Goal: Check status

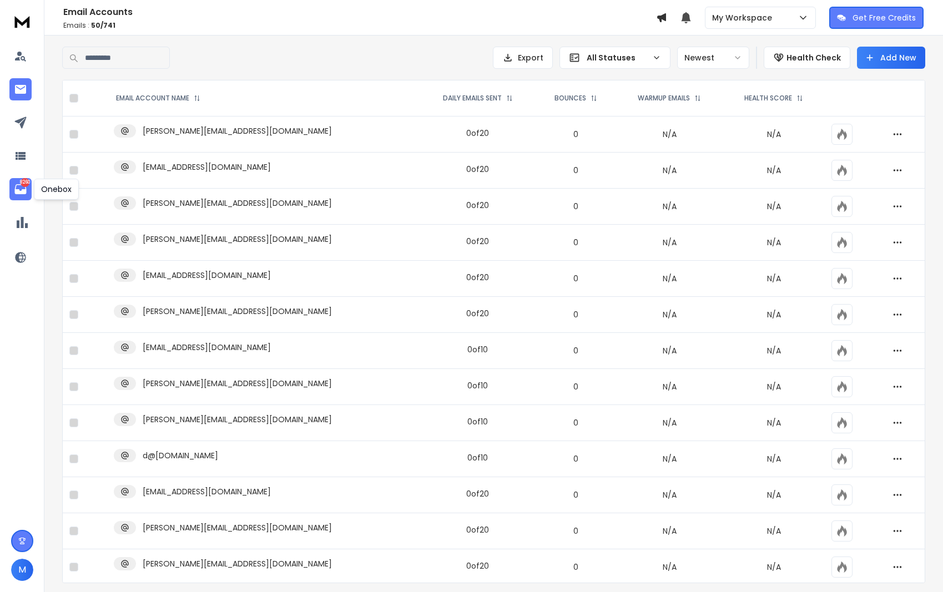
click at [27, 186] on p "8260" at bounding box center [25, 182] width 9 height 9
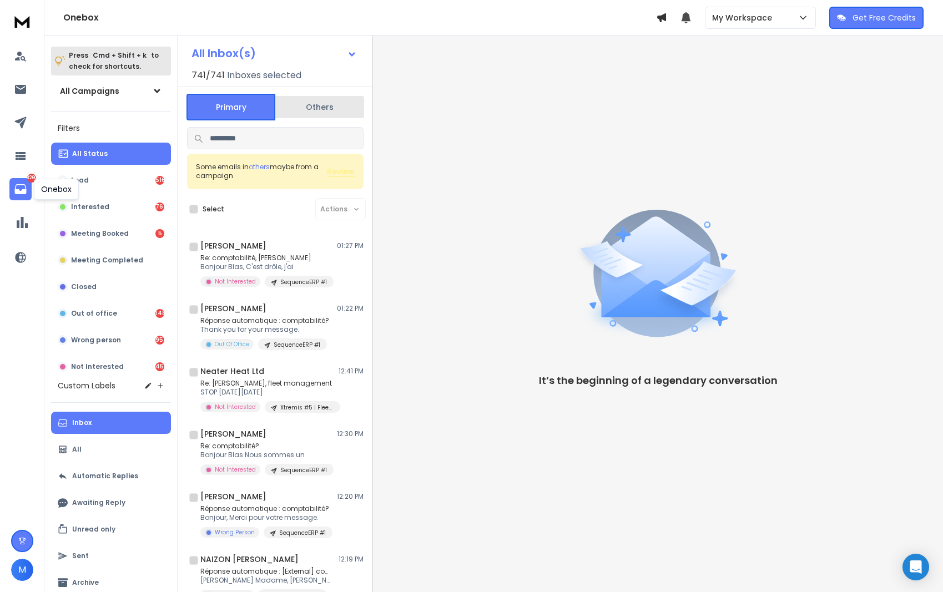
click at [499, 172] on div "It’s the beginning of a legendary conversation" at bounding box center [658, 287] width 570 height 503
click at [19, 125] on icon at bounding box center [20, 122] width 13 height 13
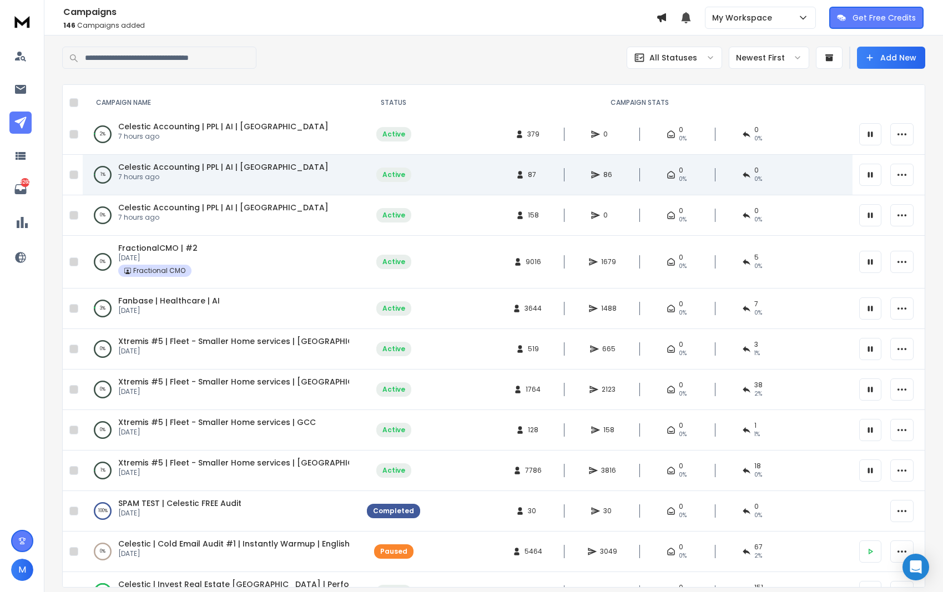
scroll to position [6, 0]
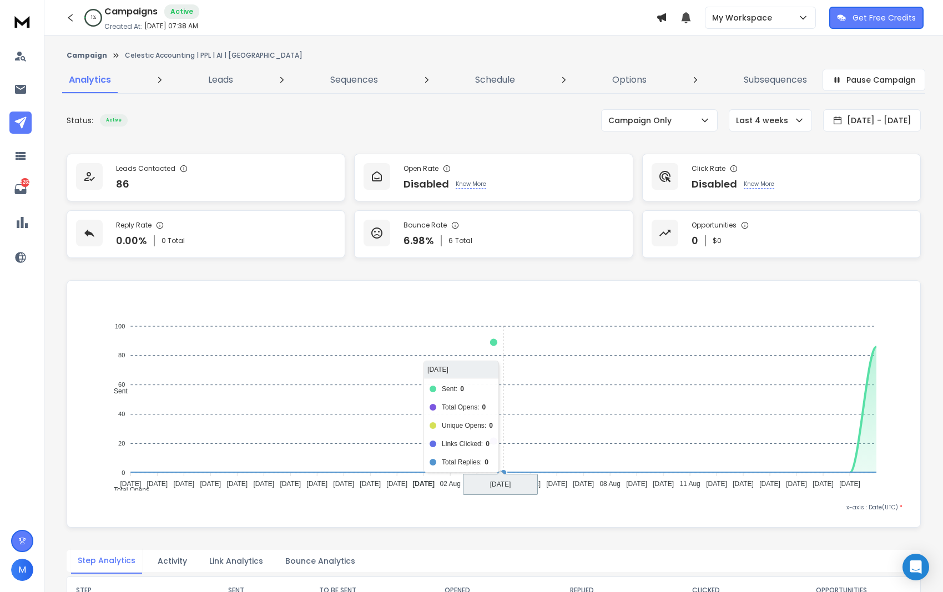
scroll to position [101, 0]
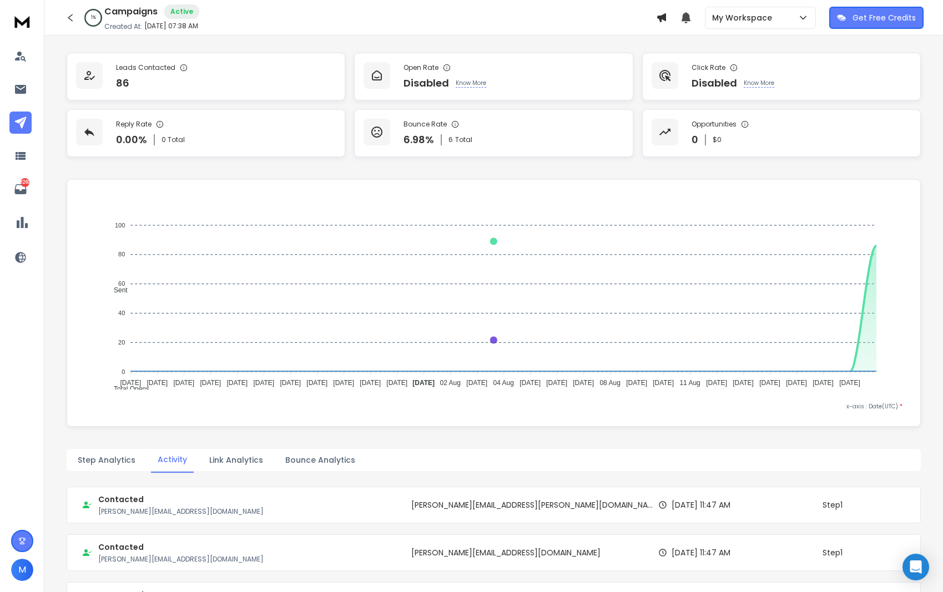
click at [181, 462] on button "Activity" at bounding box center [172, 460] width 43 height 26
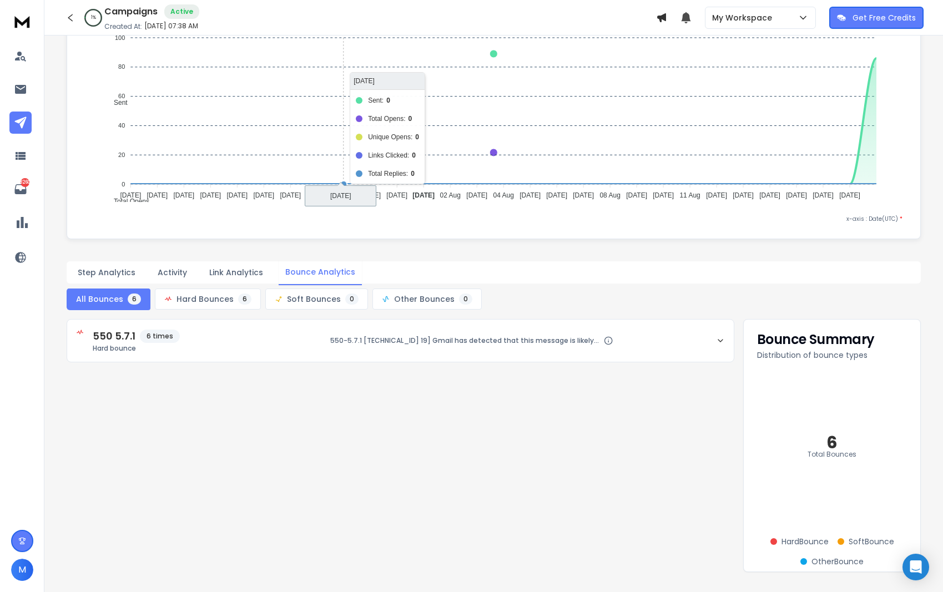
scroll to position [289, 0]
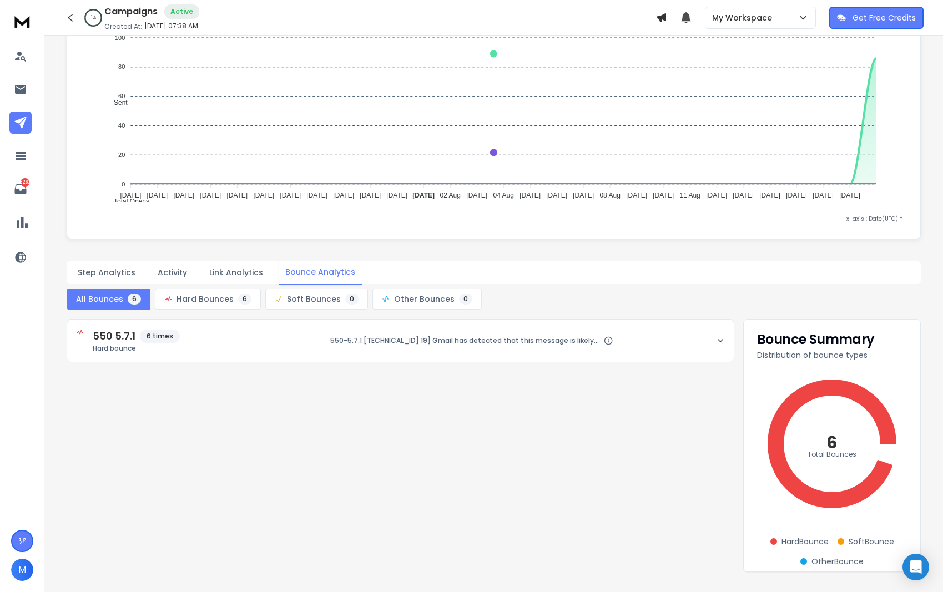
click at [373, 341] on span "550-5.7.1 [23.83.218.252 19] Gmail has detected that this message is likely 550…" at bounding box center [465, 340] width 270 height 9
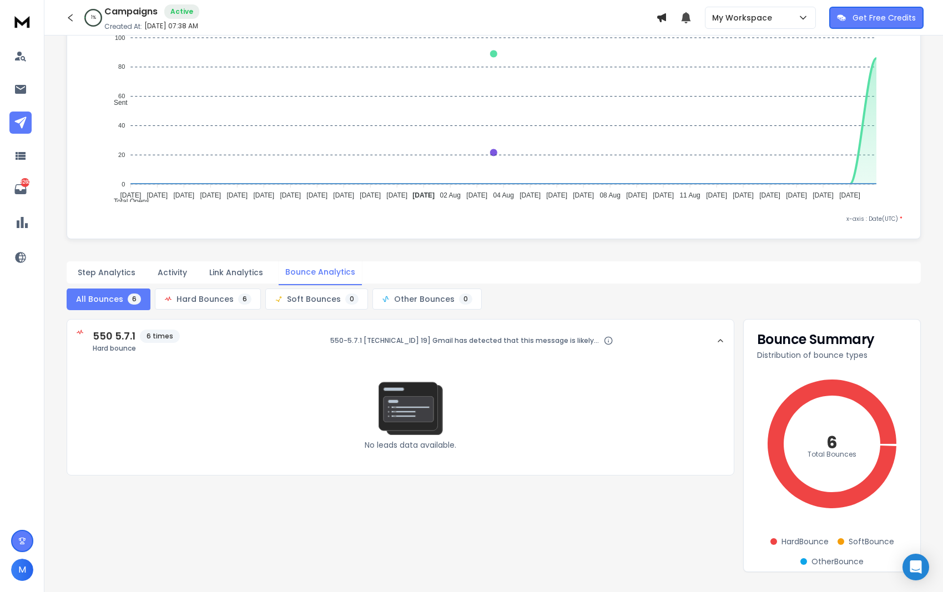
click at [386, 342] on span "550-5.7.1 [23.83.218.252 19] Gmail has detected that this message is likely 550…" at bounding box center [465, 340] width 270 height 9
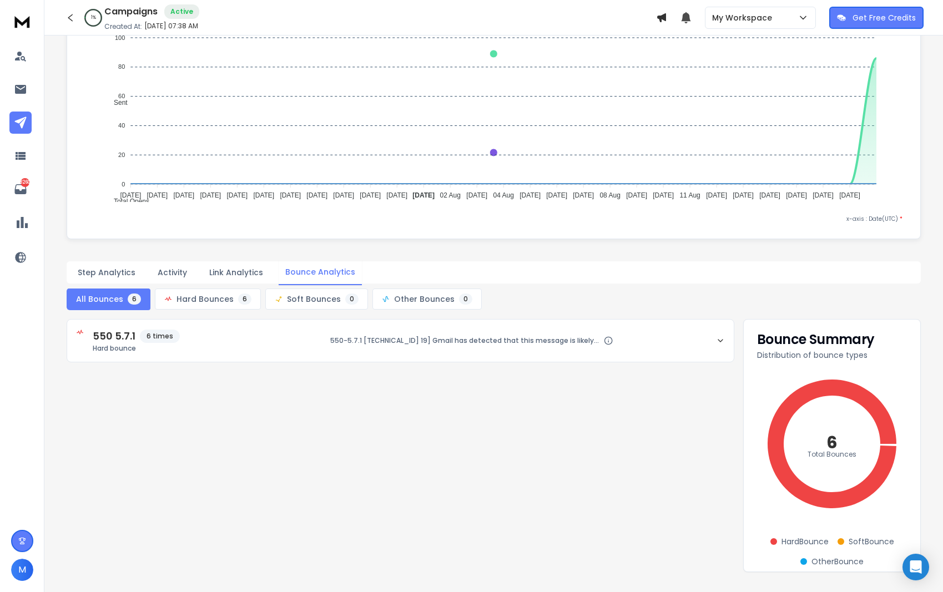
click at [386, 342] on span "550-5.7.1 [23.83.218.252 19] Gmail has detected that this message is likely 550…" at bounding box center [465, 340] width 270 height 9
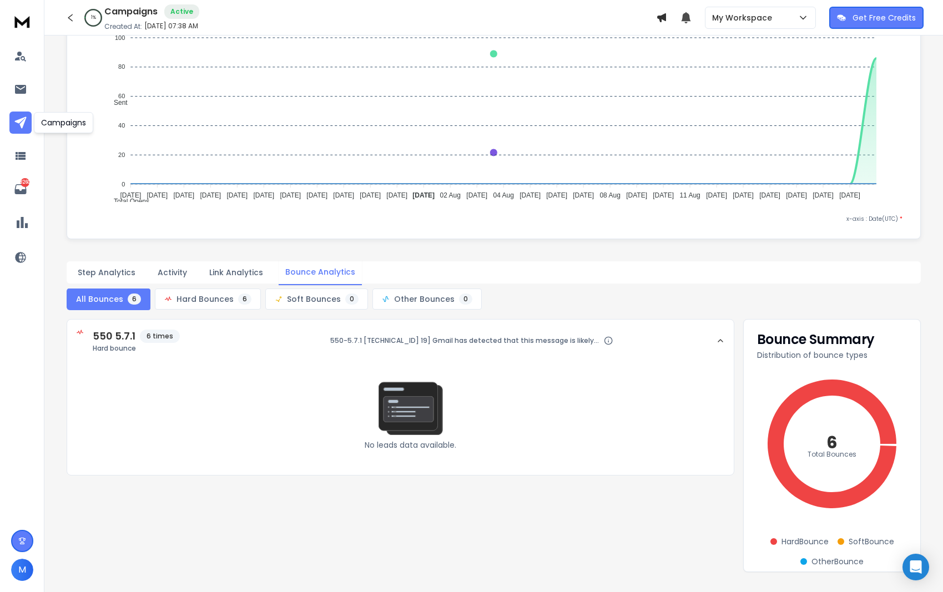
click at [24, 127] on icon at bounding box center [20, 122] width 13 height 13
